Goal: Find specific page/section: Find specific page/section

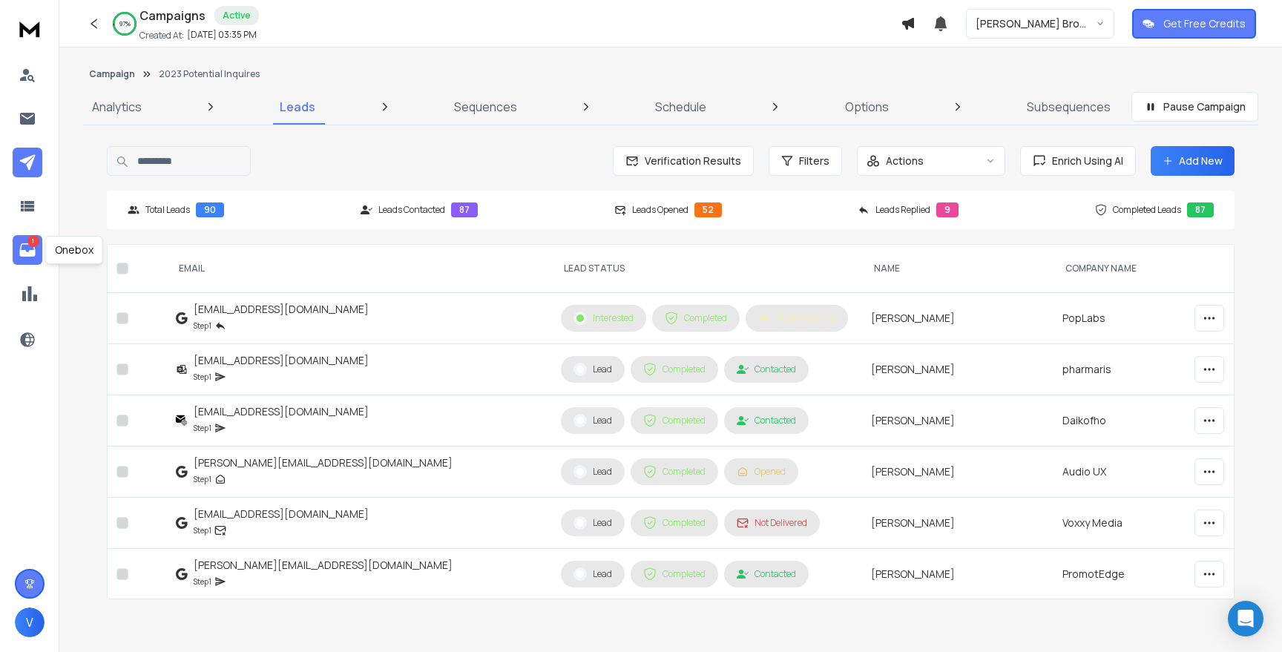
click at [30, 251] on icon at bounding box center [27, 249] width 16 height 13
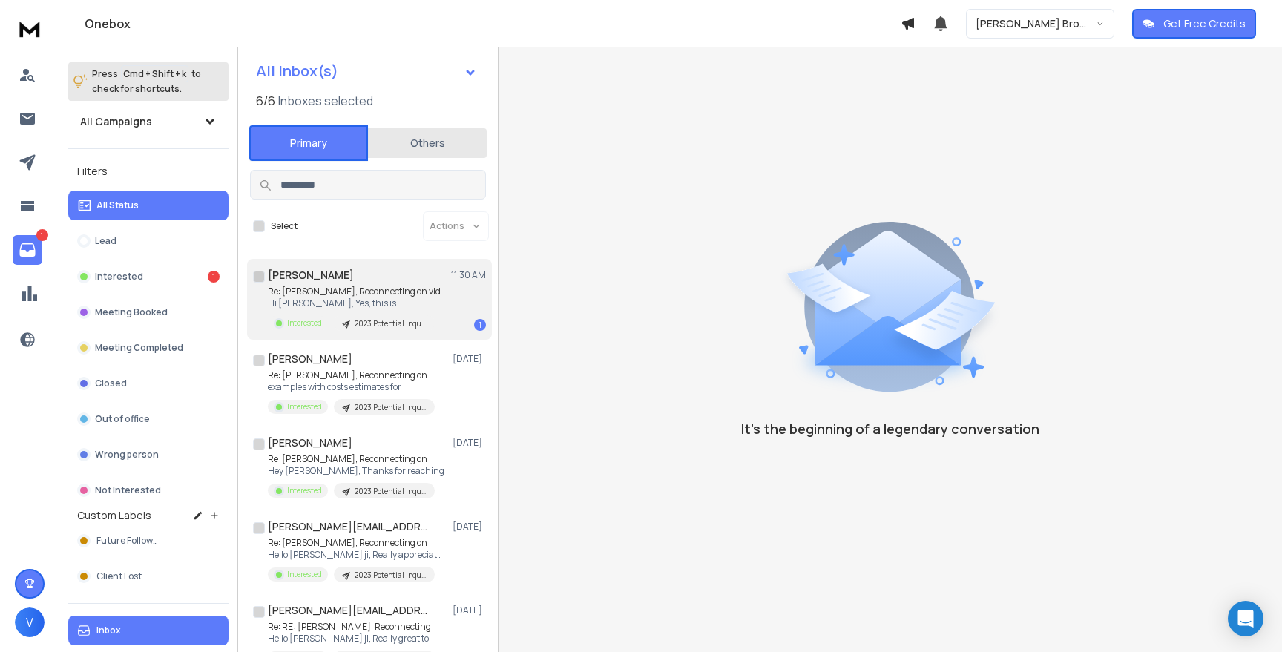
click at [396, 277] on div "Bhavana Pandey 11:30 AM" at bounding box center [377, 275] width 218 height 15
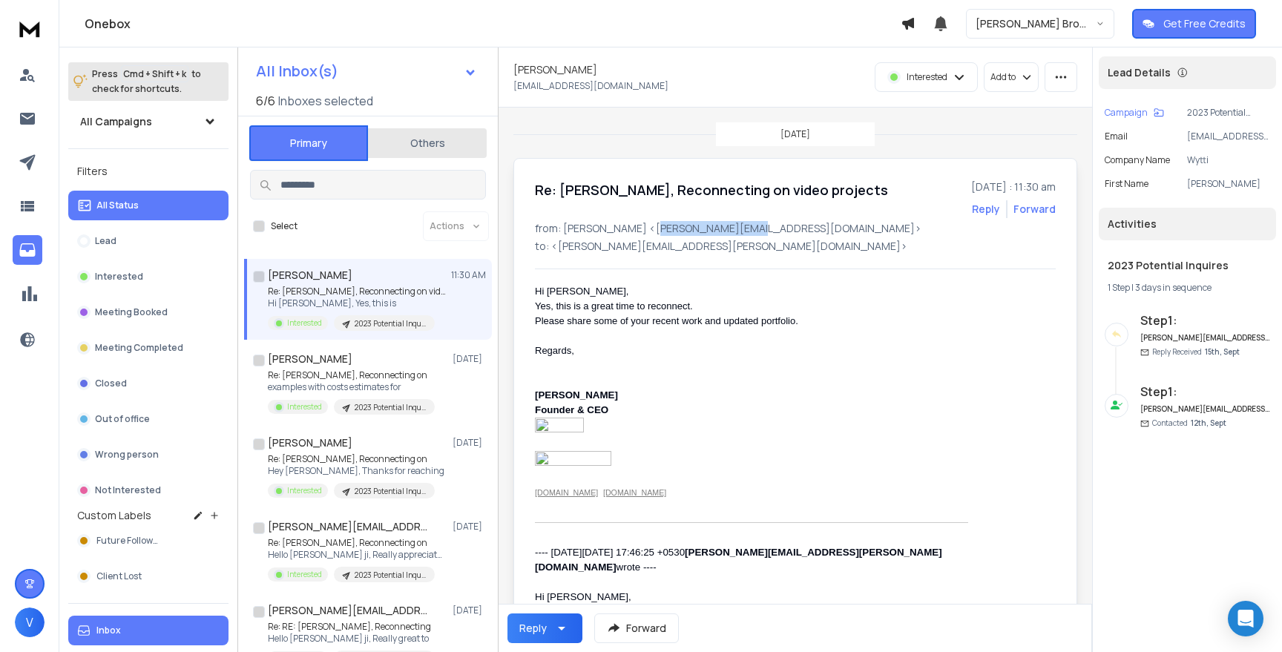
drag, startPoint x: 650, startPoint y: 229, endPoint x: 746, endPoint y: 231, distance: 96.5
click at [746, 231] on p "from: Bhavana Pandey <bhavana@wytti.com>" at bounding box center [795, 228] width 521 height 15
click at [16, 116] on link at bounding box center [28, 119] width 30 height 30
